Goal: Task Accomplishment & Management: Use online tool/utility

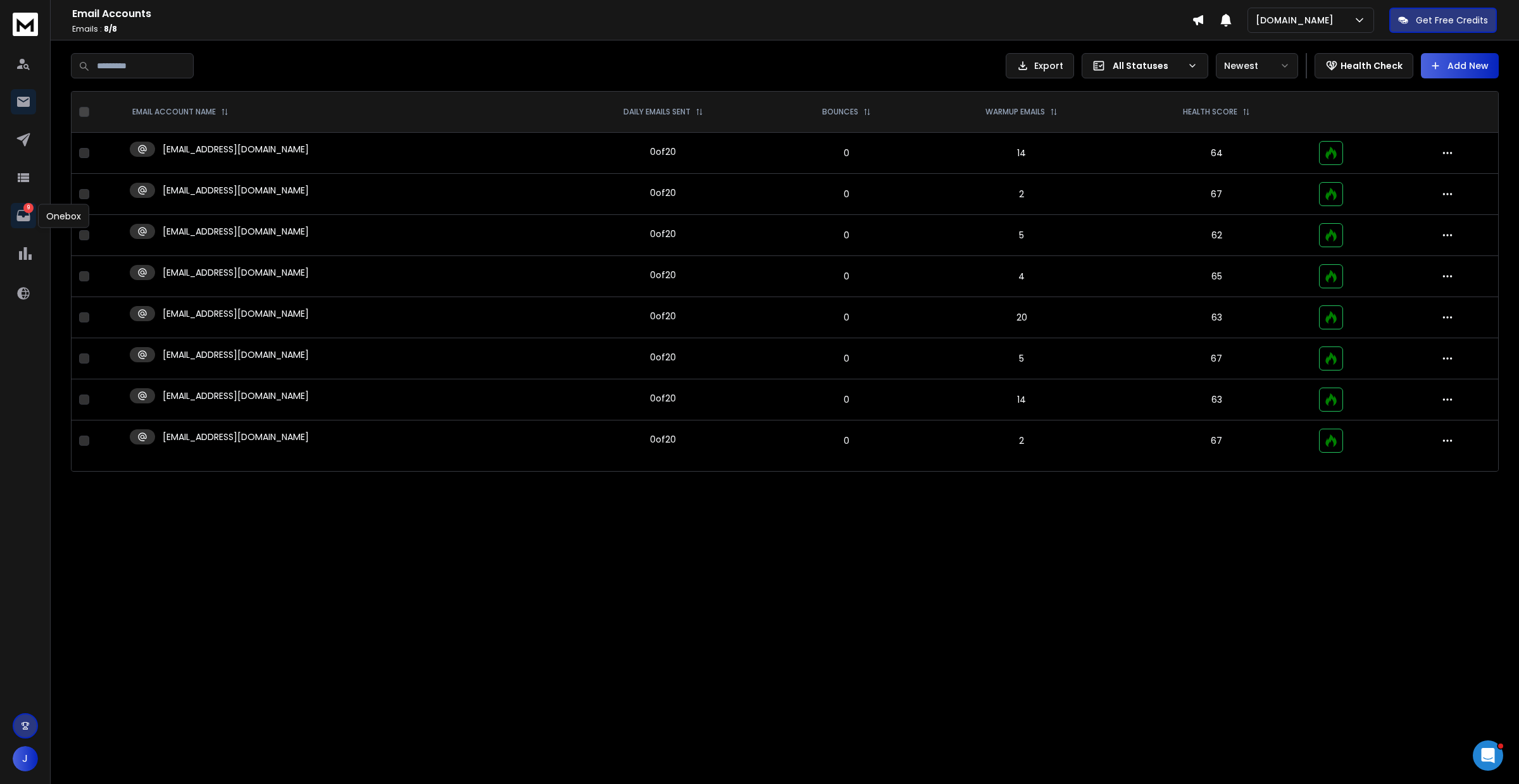
click at [32, 215] on link "9" at bounding box center [23, 215] width 25 height 25
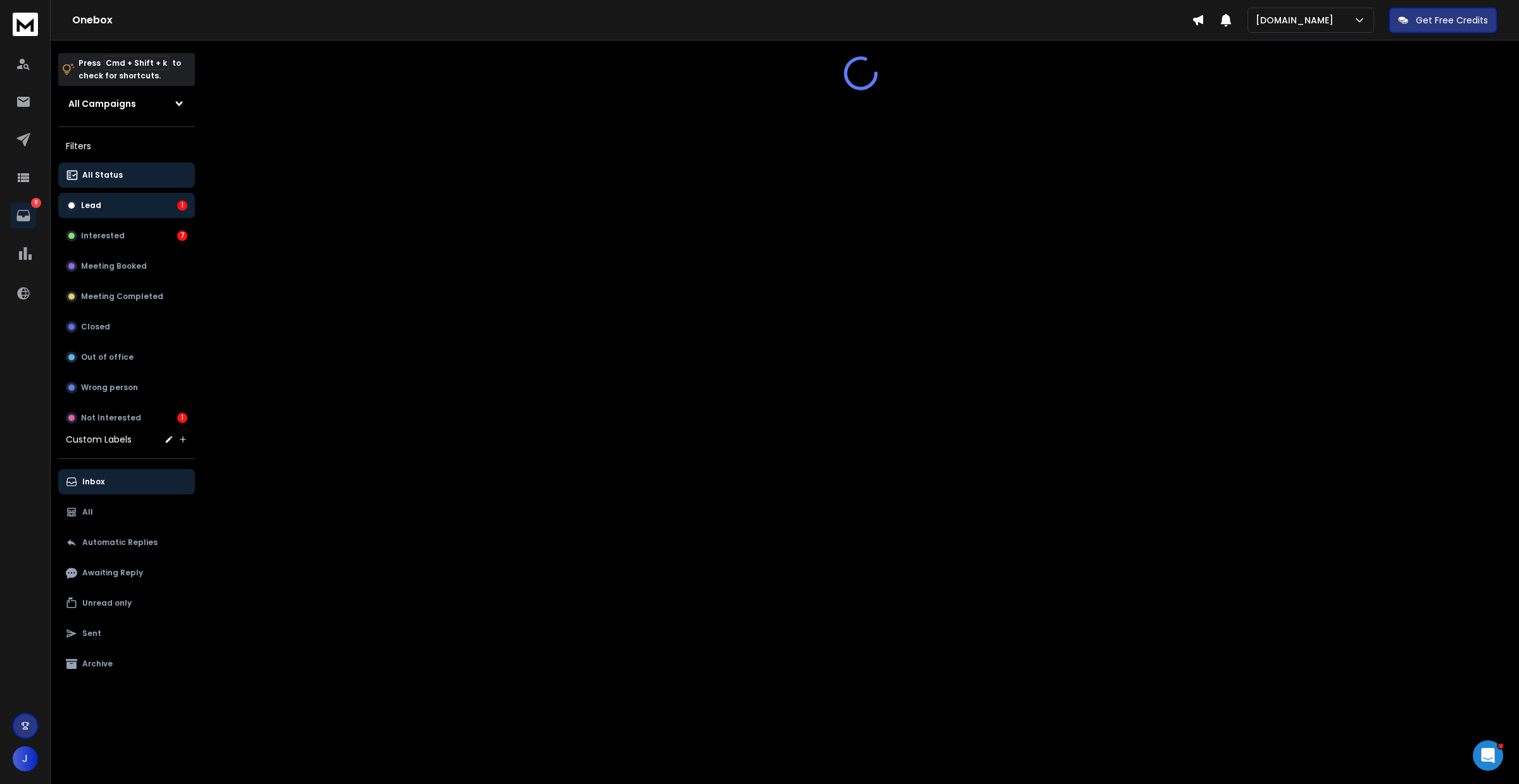
click at [137, 201] on button "Lead 1" at bounding box center [127, 205] width 137 height 25
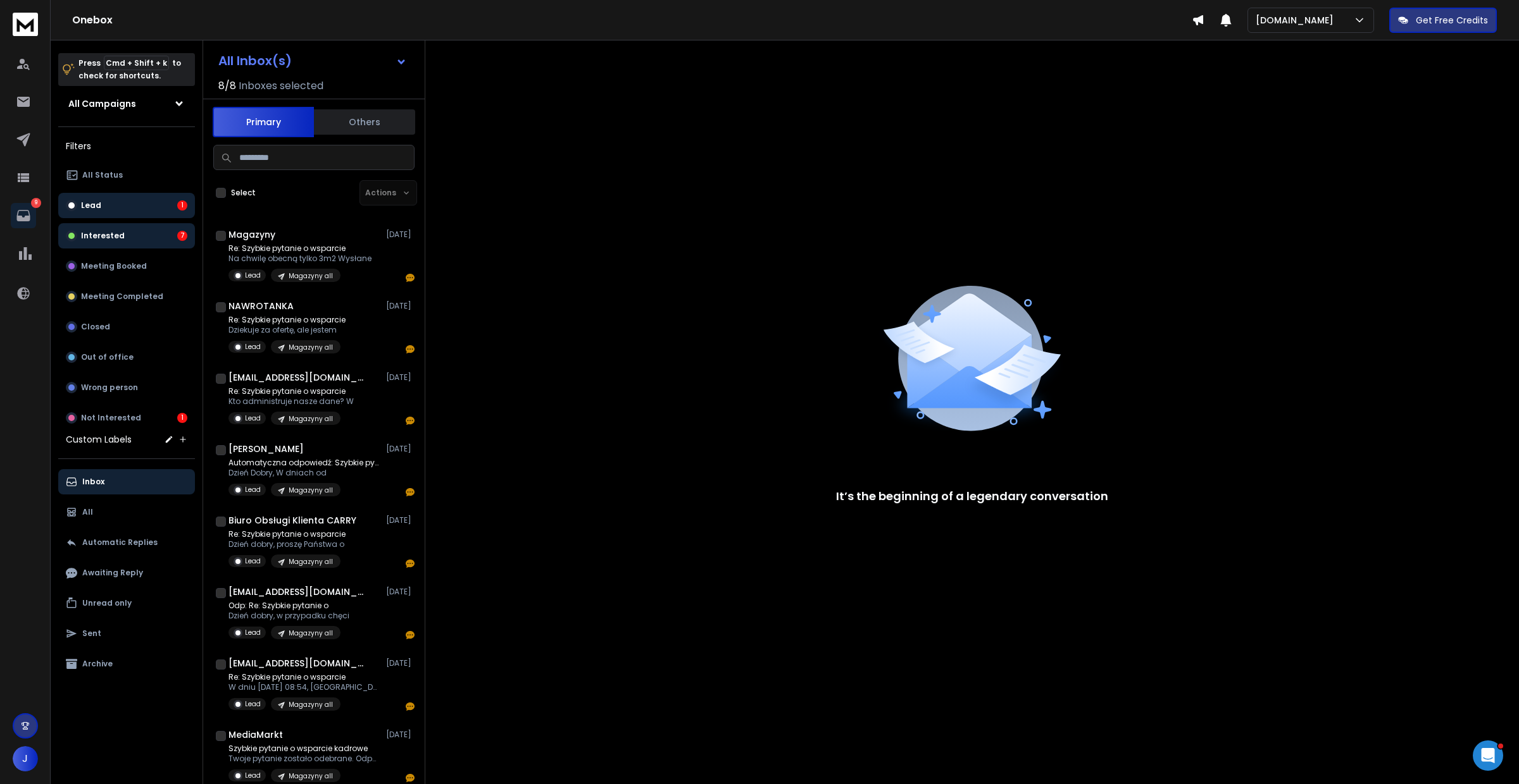
click at [135, 238] on button "Interested 7" at bounding box center [127, 236] width 137 height 25
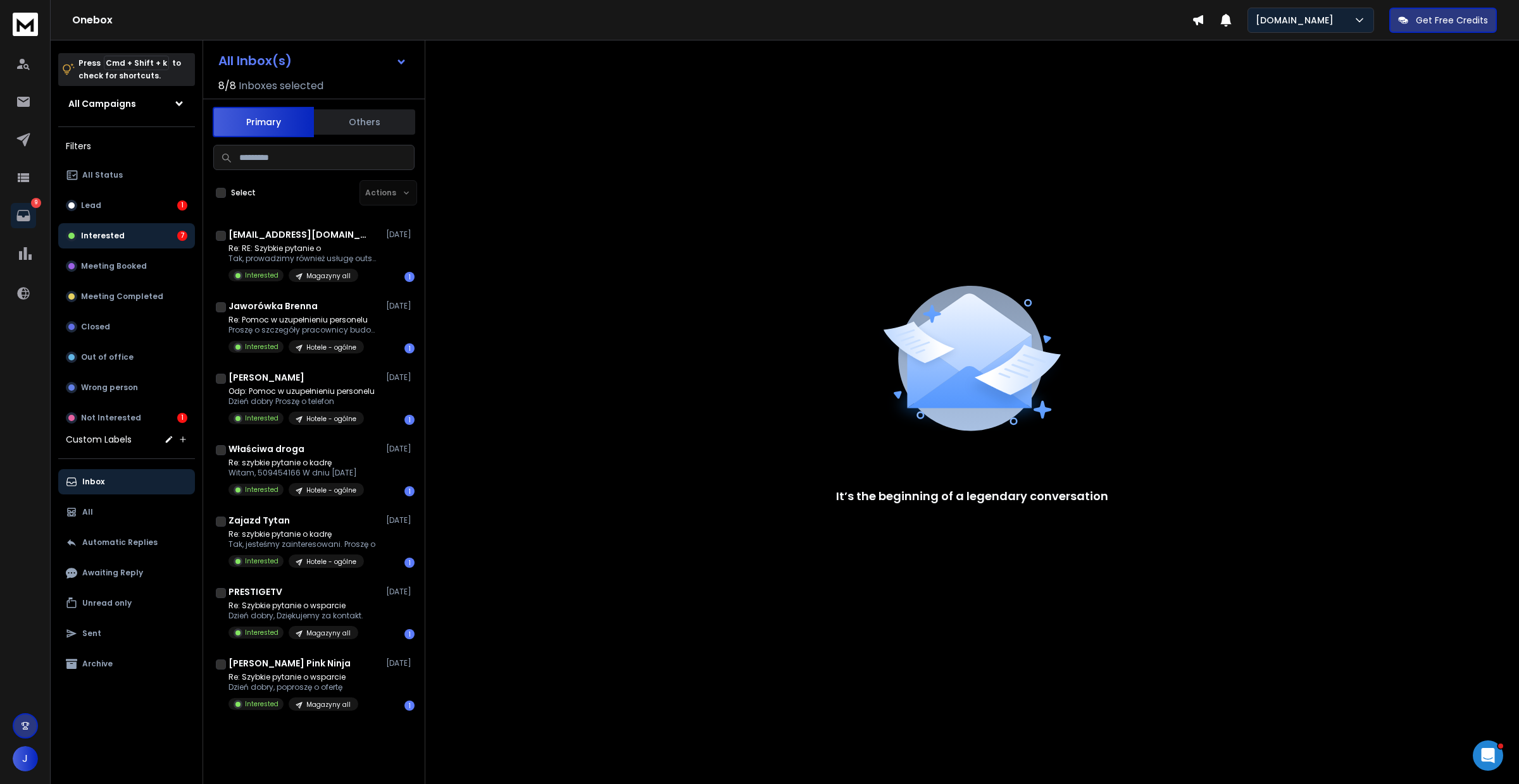
click at [1356, 17] on icon "button" at bounding box center [1358, 20] width 12 height 12
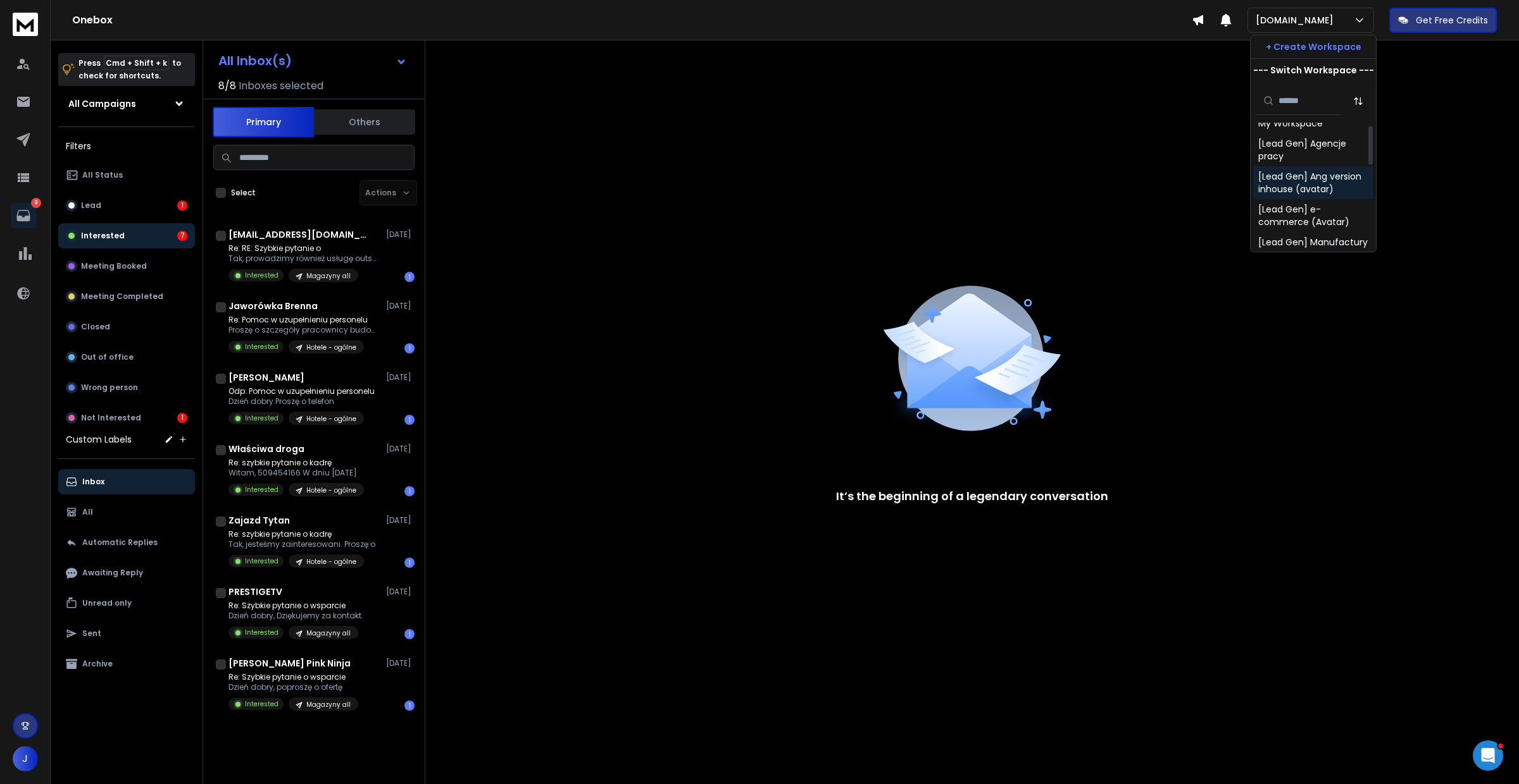
scroll to position [30, 0]
click at [1342, 164] on div "[Lead Gen] Ang version inhouse (avatar)" at bounding box center [1312, 162] width 110 height 25
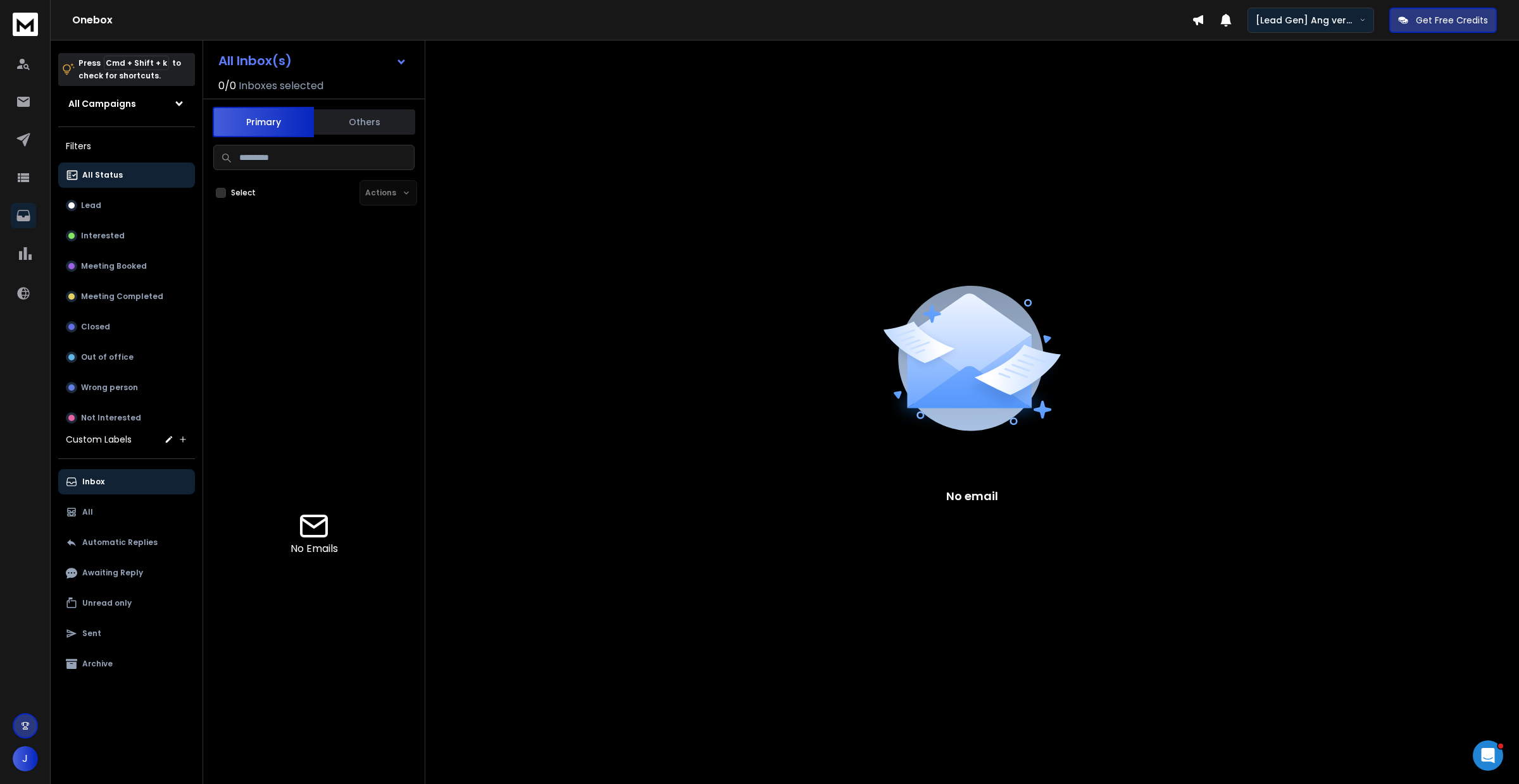
click at [1325, 22] on p "[Lead Gen] Ang version inhouse (avatar)" at bounding box center [1308, 20] width 103 height 12
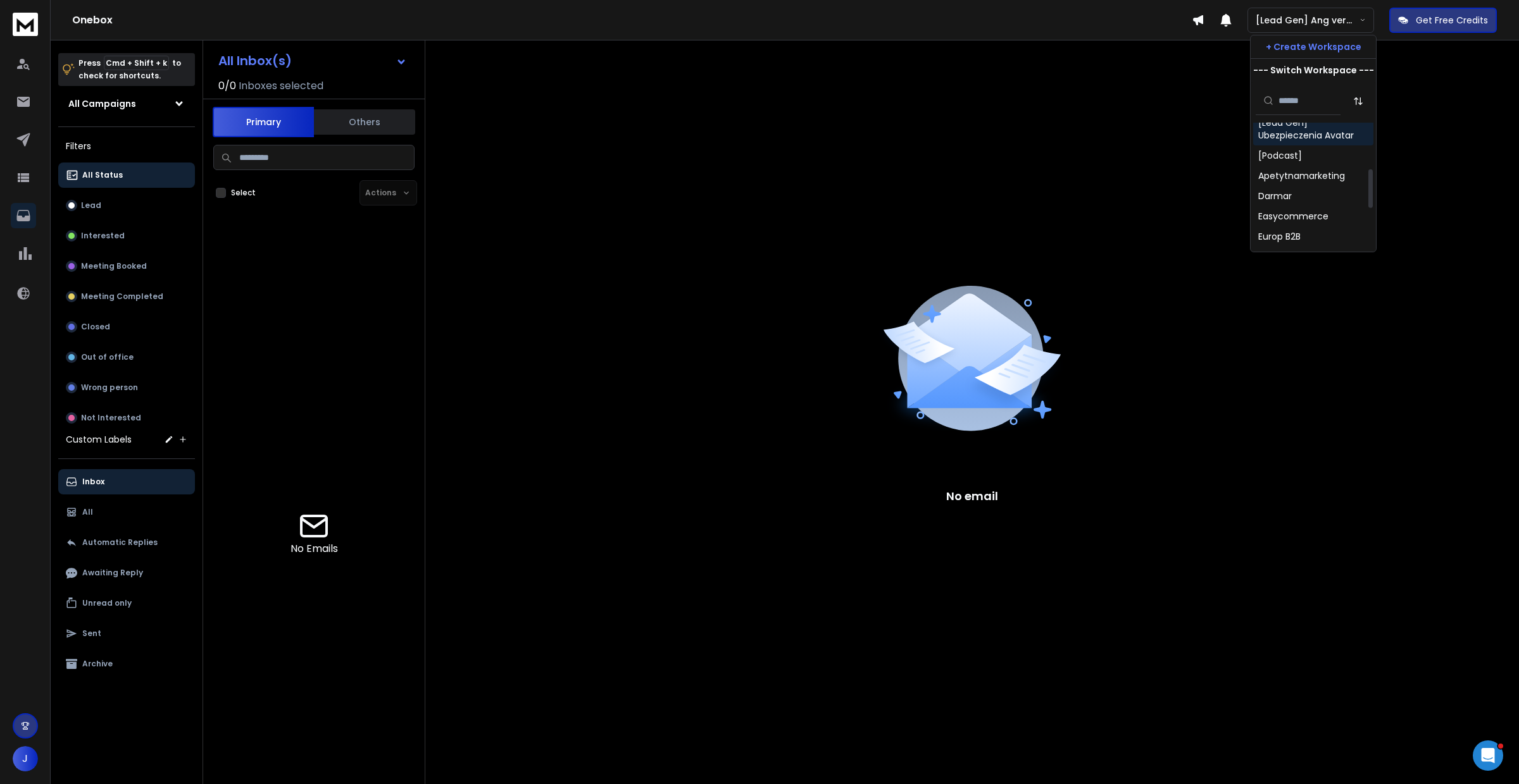
scroll to position [139, 0]
click at [1338, 146] on div "[Lead Gen] Ubezpieczenia Avatar" at bounding box center [1312, 139] width 110 height 25
